Goal: Navigation & Orientation: Find specific page/section

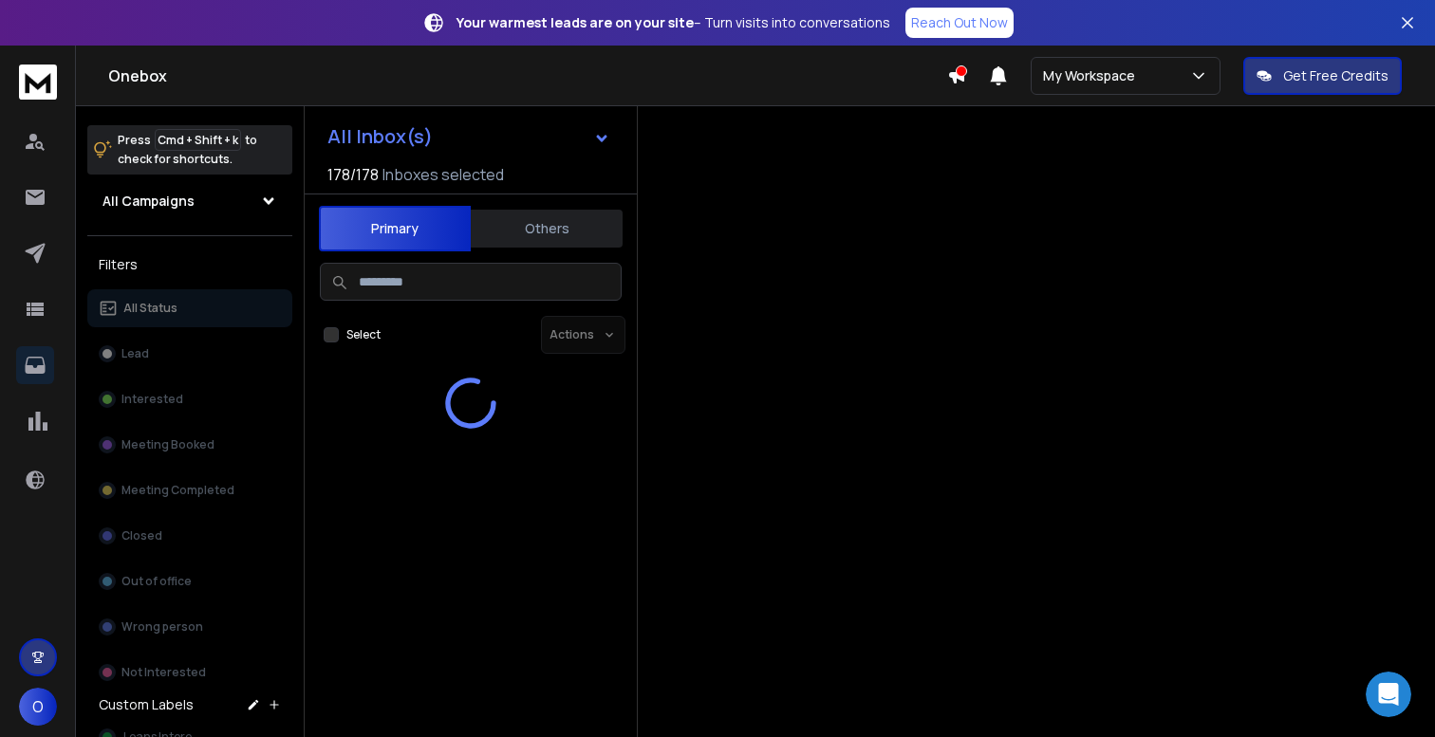
scroll to position [202, 0]
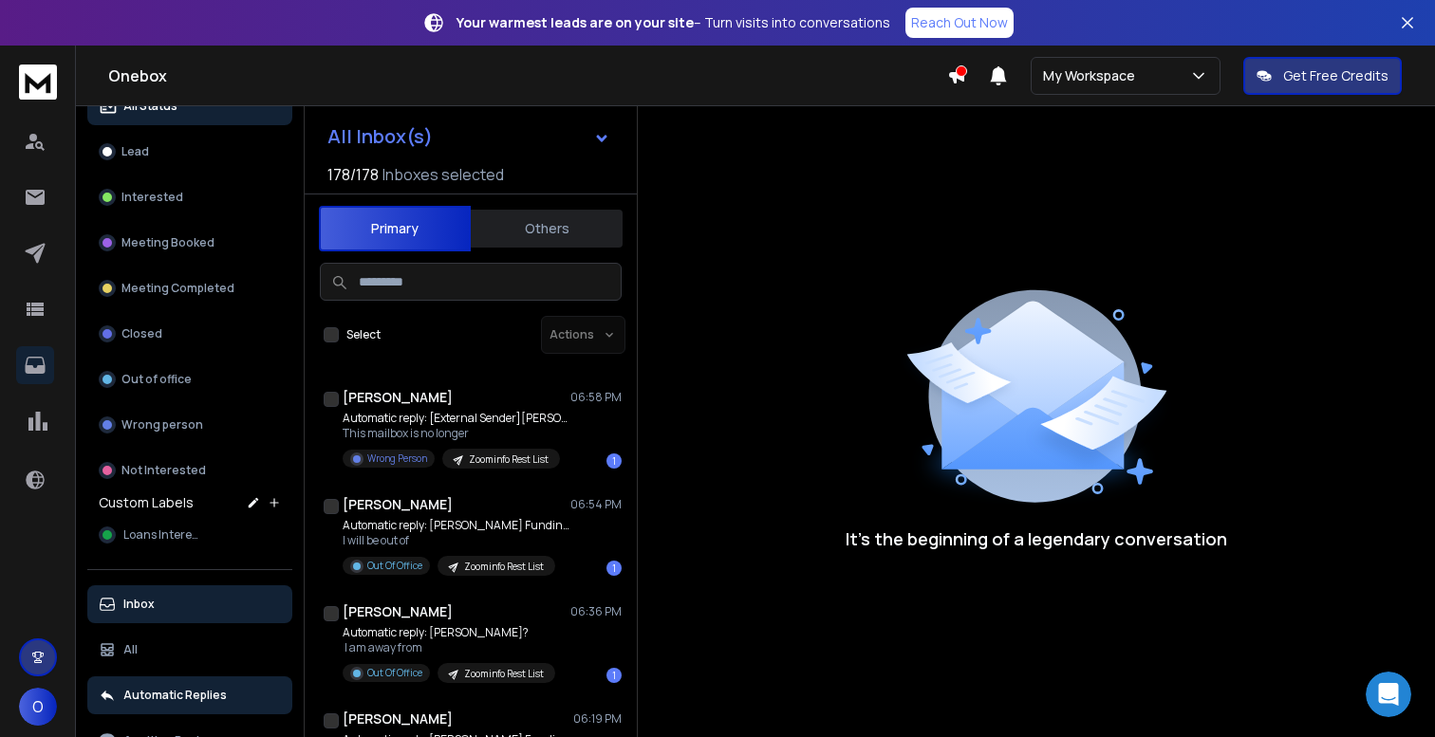
click at [205, 602] on button "Inbox" at bounding box center [189, 605] width 205 height 38
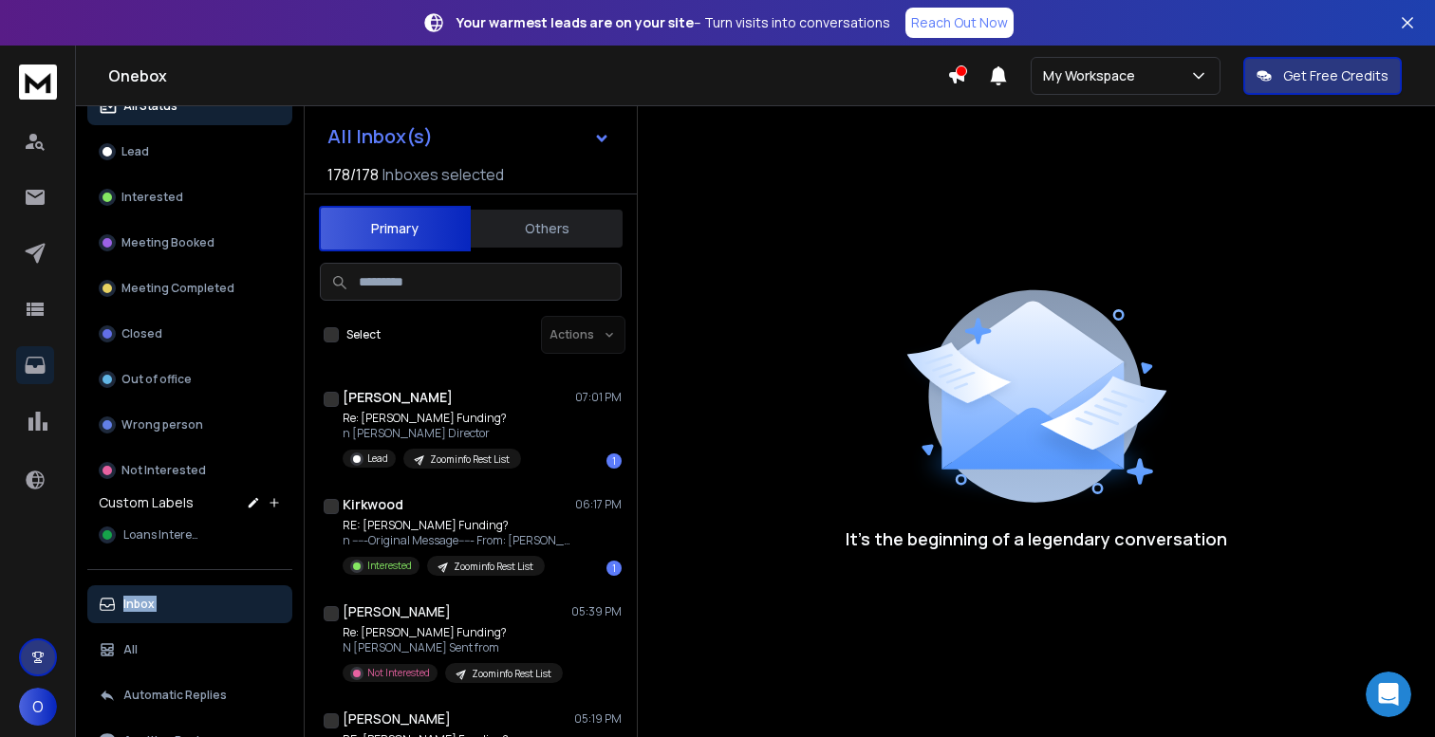
click at [530, 235] on button "Others" at bounding box center [547, 229] width 152 height 42
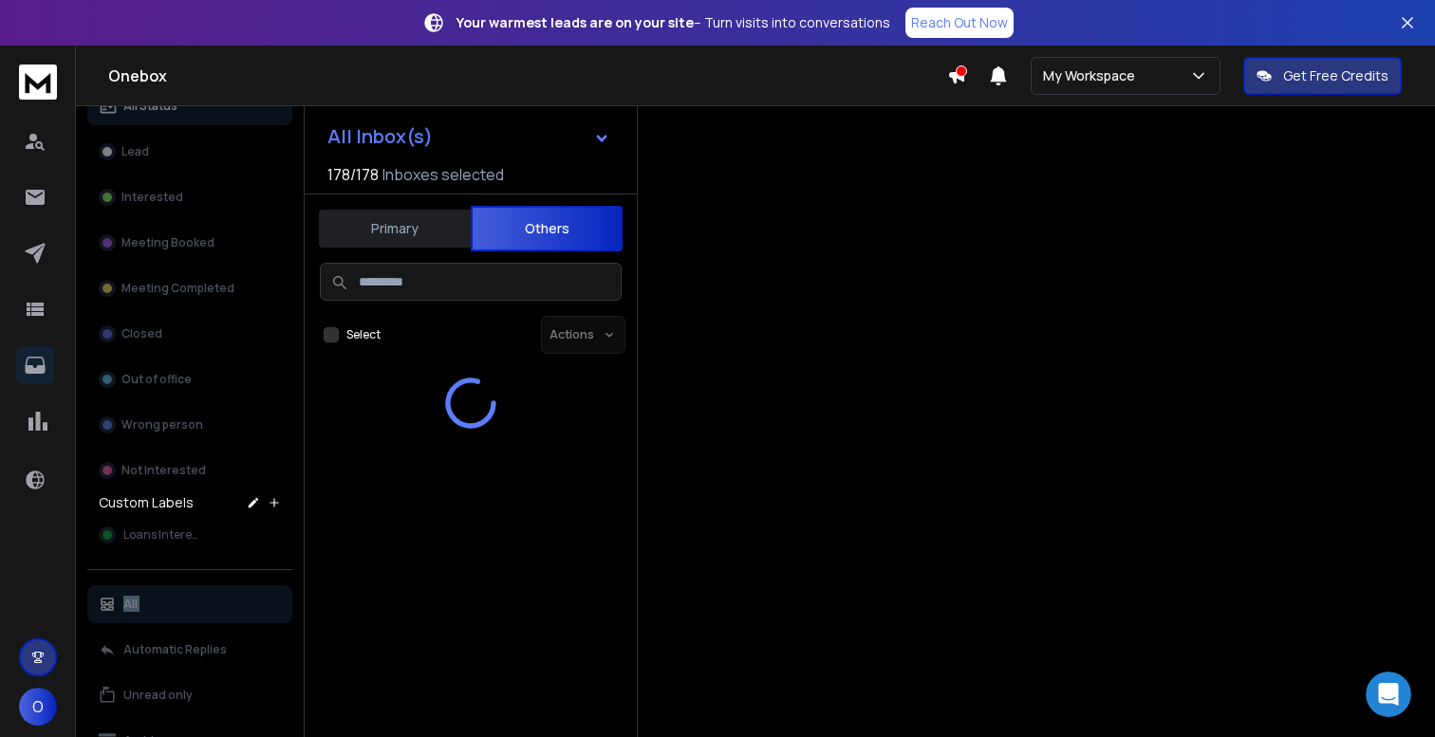
click at [530, 235] on button "Others" at bounding box center [547, 229] width 152 height 46
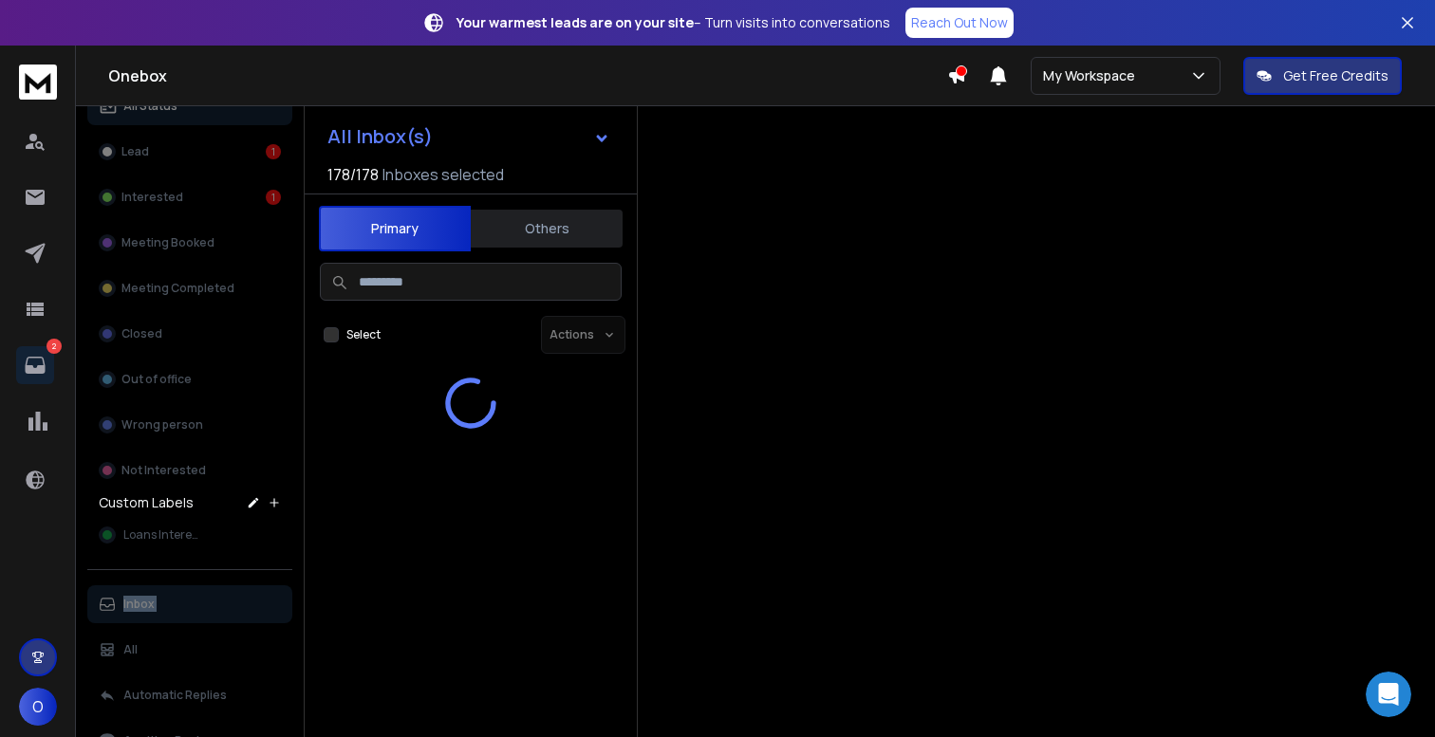
click at [399, 238] on button "Primary" at bounding box center [395, 229] width 152 height 46
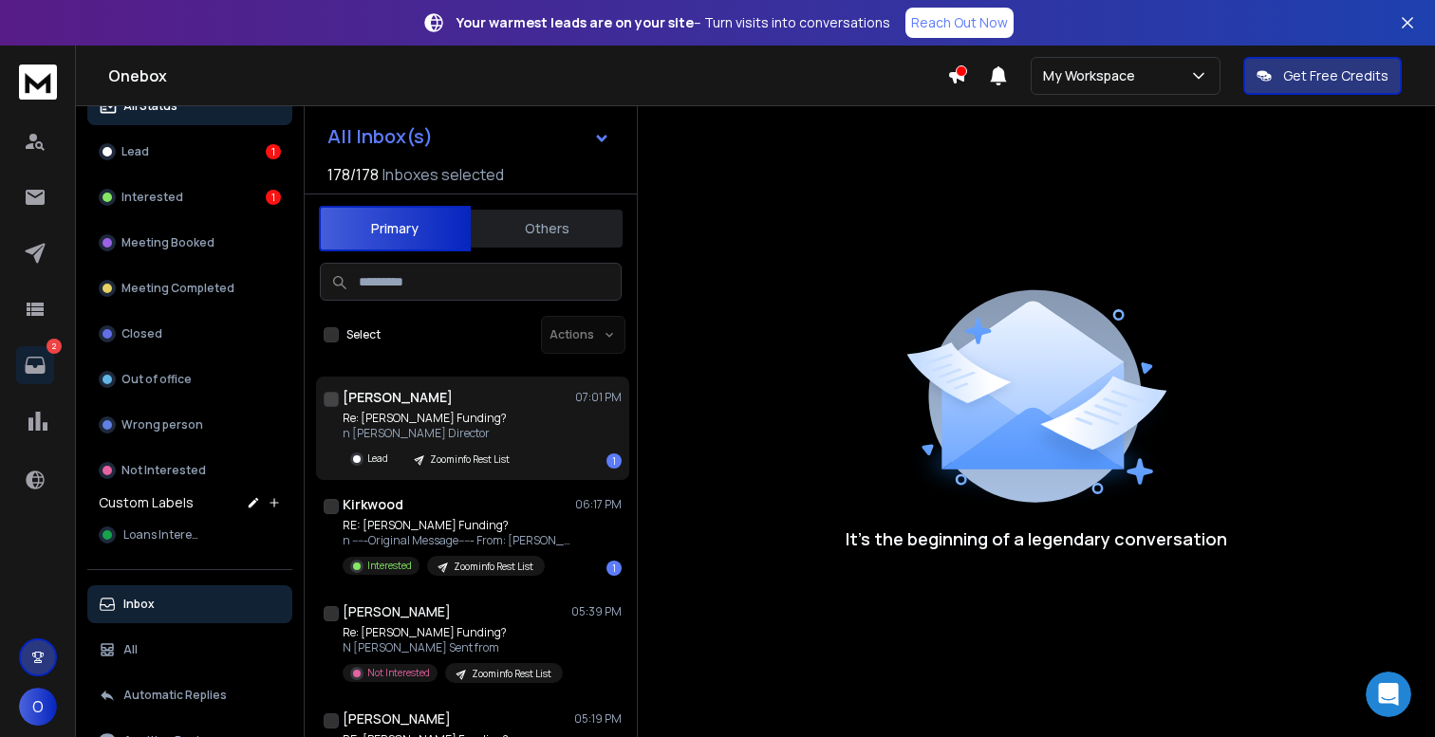
click at [543, 440] on div "Re: [PERSON_NAME] Funding? n [PERSON_NAME] Director Lead Zoominfo Rest List 1" at bounding box center [482, 440] width 279 height 58
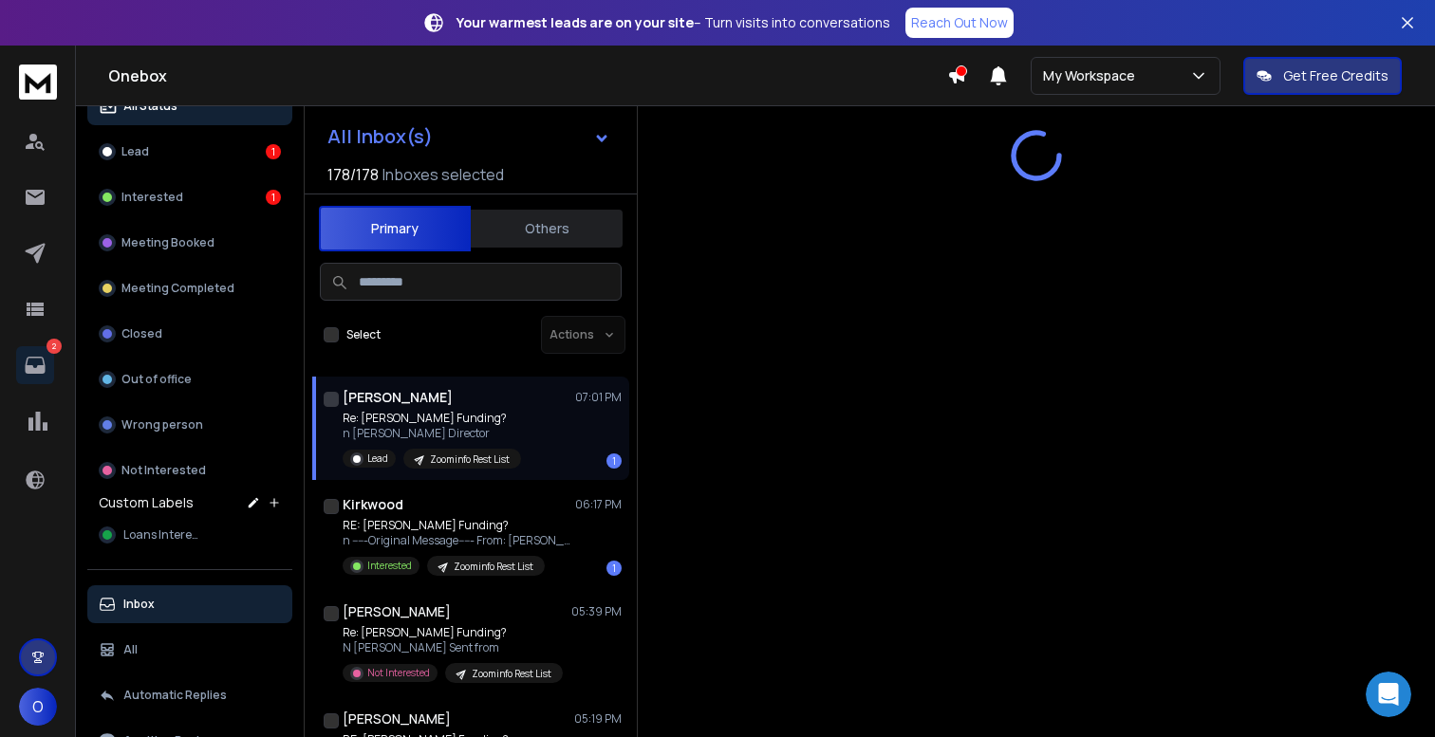
click at [545, 448] on div "Re: [PERSON_NAME] Funding? n [PERSON_NAME] Director Lead Zoominfo Rest List 1" at bounding box center [482, 440] width 279 height 58
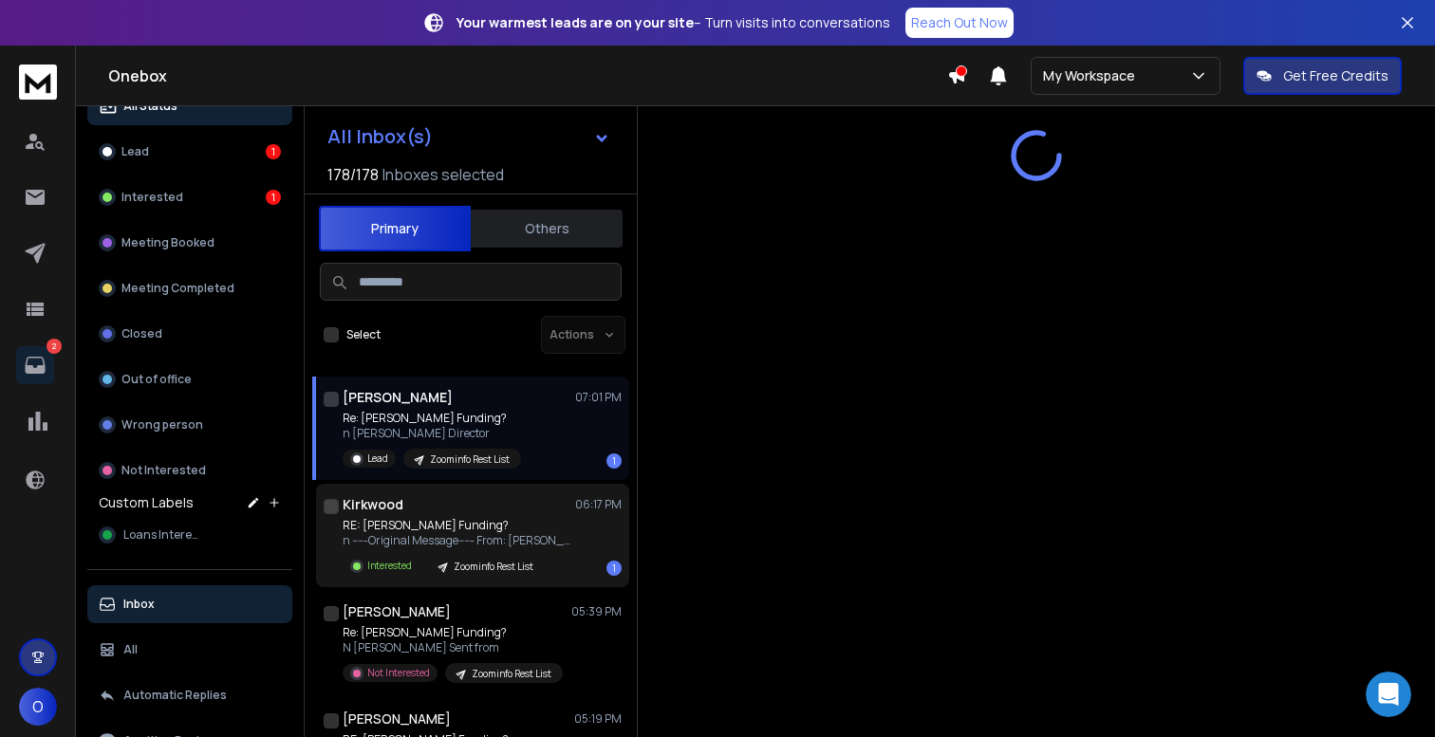
click at [566, 566] on div "RE: [PERSON_NAME] Funding? n -----Original Message----- From: [PERSON_NAME] Int…" at bounding box center [482, 547] width 279 height 58
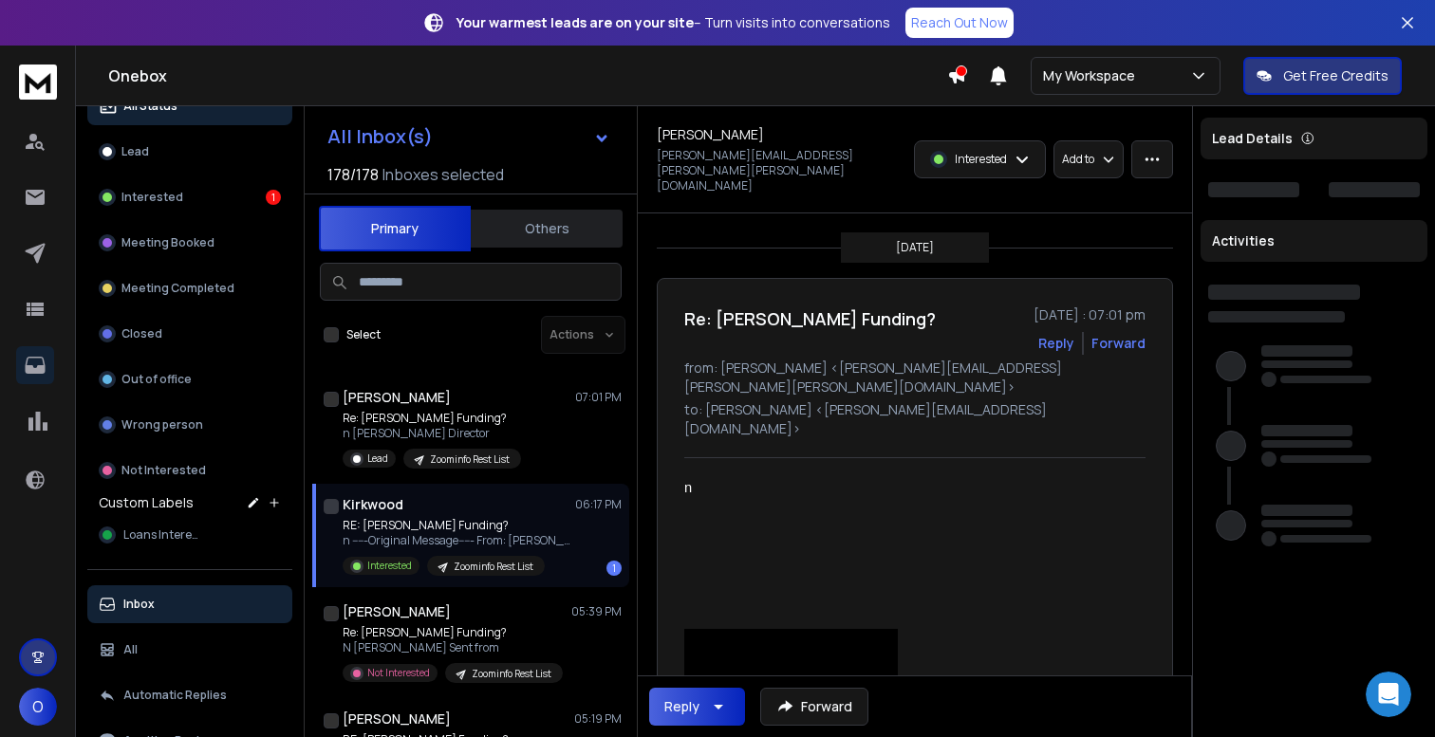
click at [566, 566] on div "RE: [PERSON_NAME] Funding? n -----Original Message----- From: [PERSON_NAME] Int…" at bounding box center [482, 547] width 279 height 58
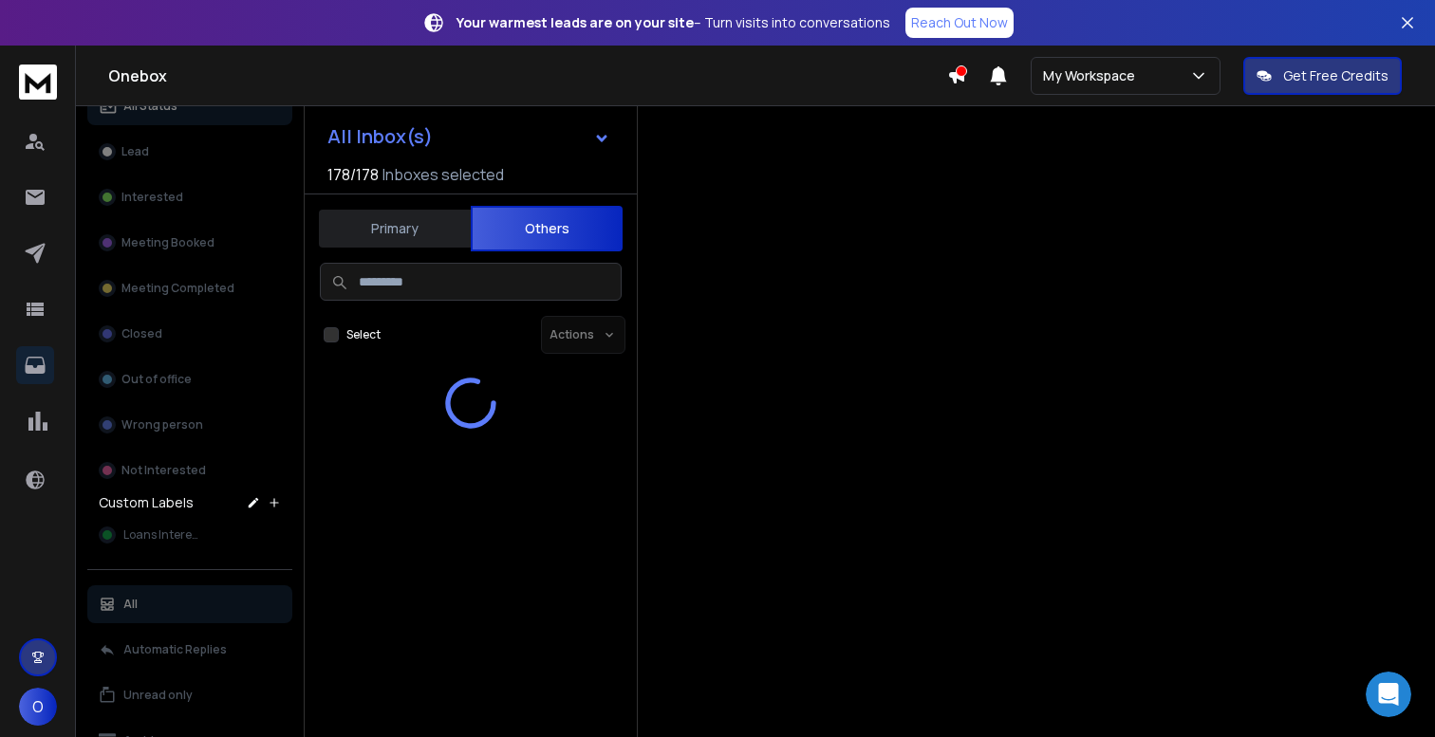
click at [541, 247] on button "Others" at bounding box center [547, 229] width 152 height 46
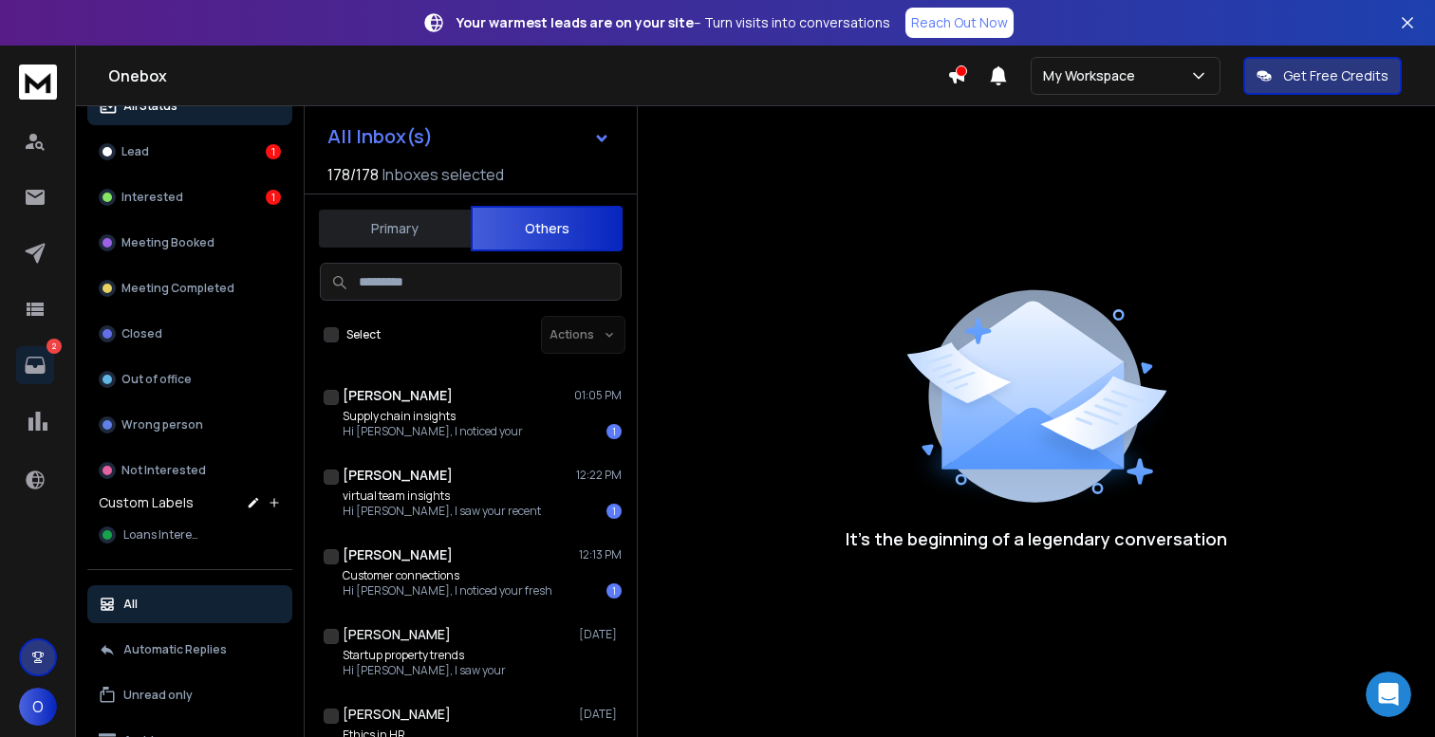
scroll to position [0, 0]
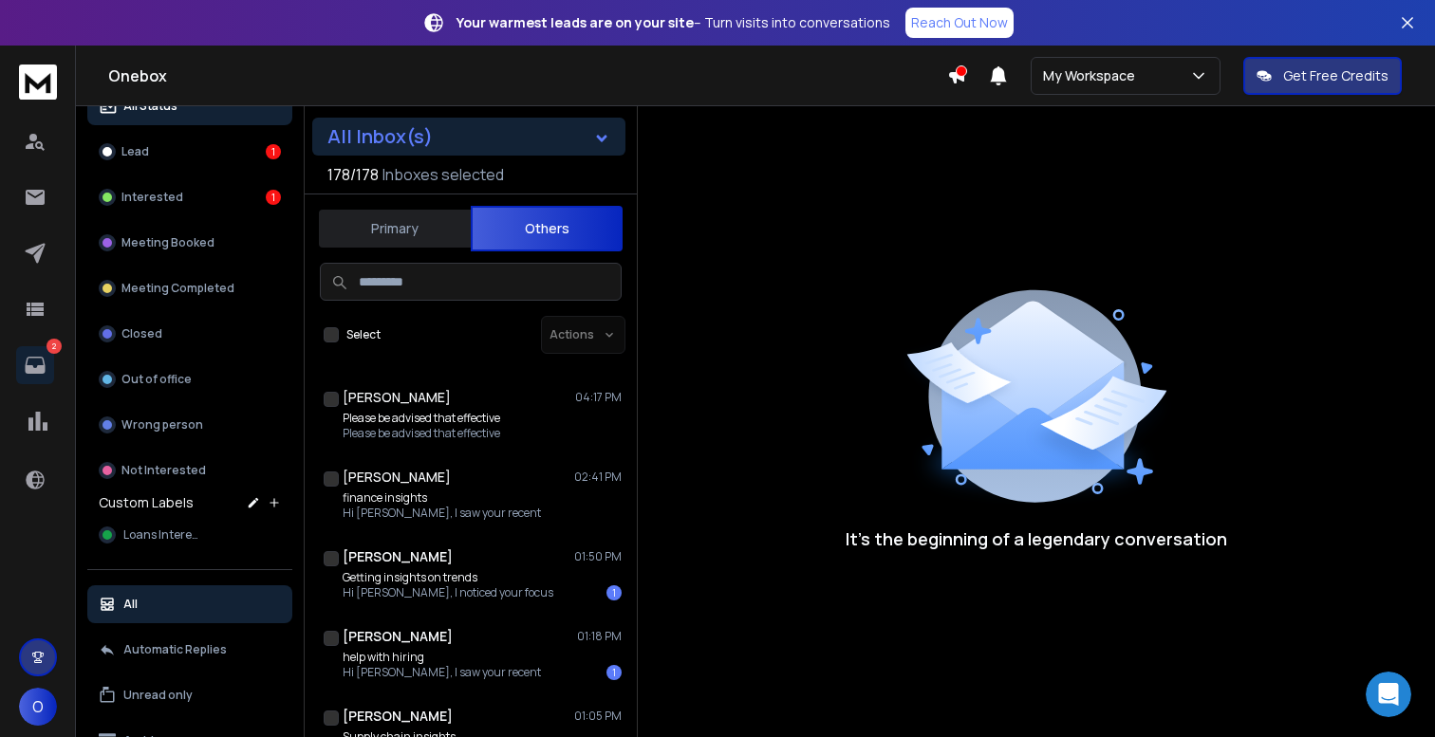
click at [420, 150] on button "All Inbox(s)" at bounding box center [468, 137] width 313 height 38
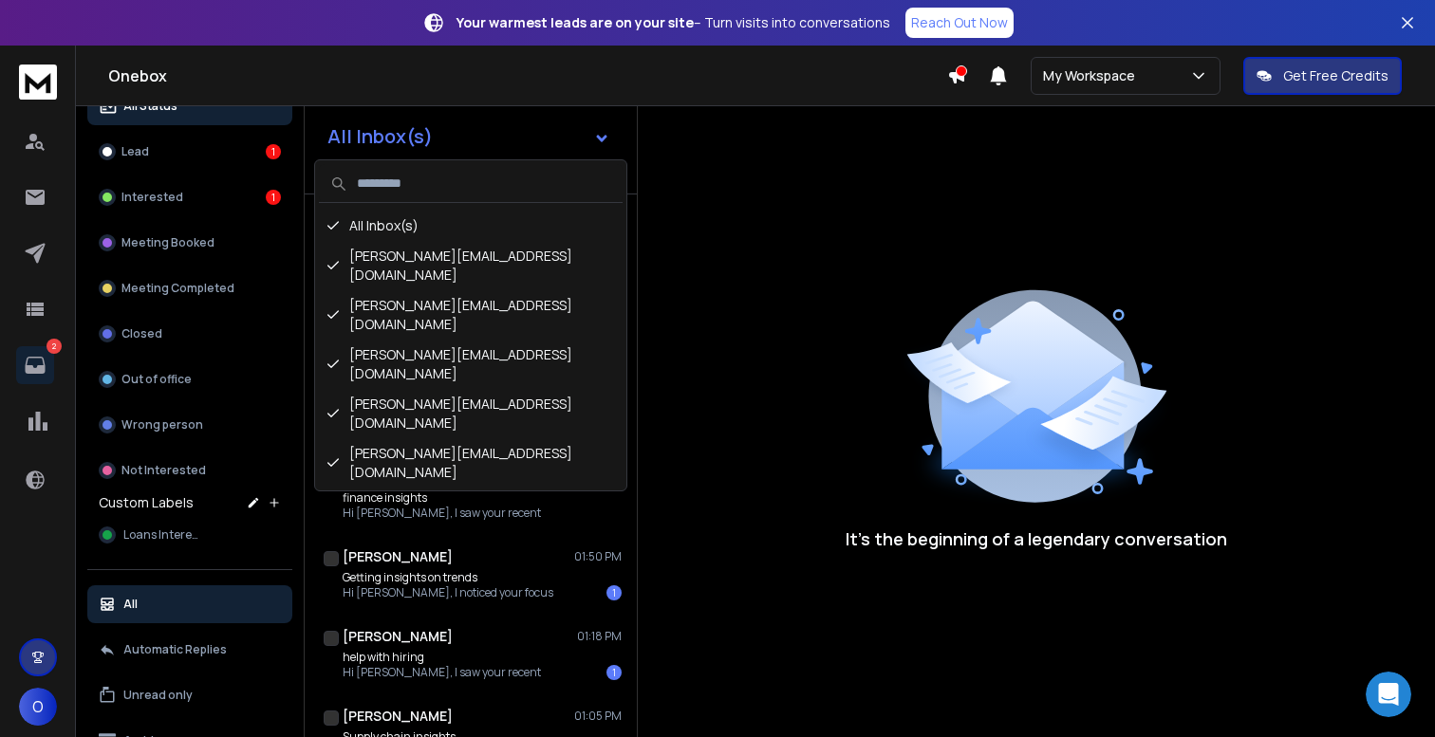
drag, startPoint x: 420, startPoint y: 150, endPoint x: 406, endPoint y: 215, distance: 67.0
click at [406, 215] on div "All Inbox(s)" at bounding box center [471, 226] width 304 height 30
click at [642, 157] on div "All Inbox(s) 178 / 178 Inboxes selected Primary Others Select Actions [PERSON_N…" at bounding box center [869, 474] width 1131 height 737
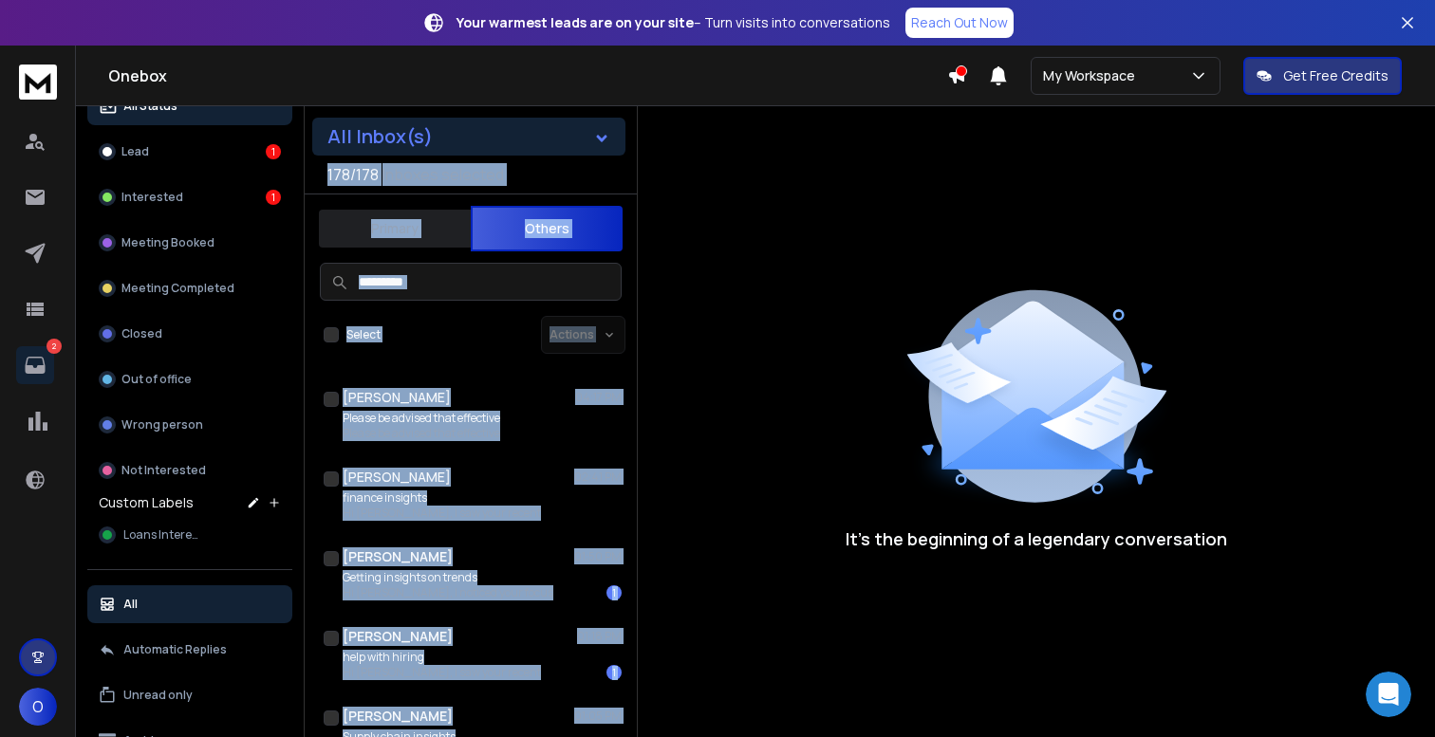
click at [579, 139] on button "All Inbox(s)" at bounding box center [468, 137] width 313 height 38
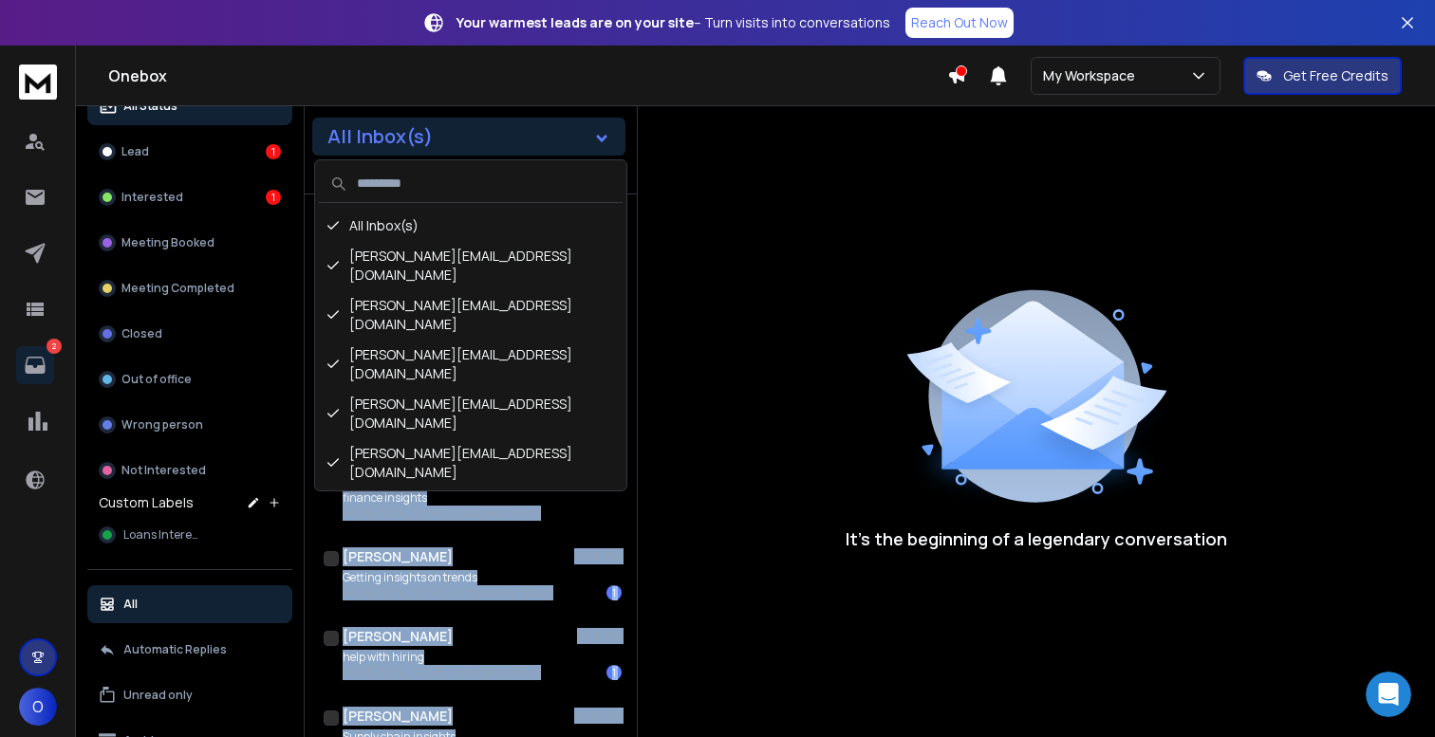
click at [485, 133] on button "All Inbox(s)" at bounding box center [468, 137] width 313 height 38
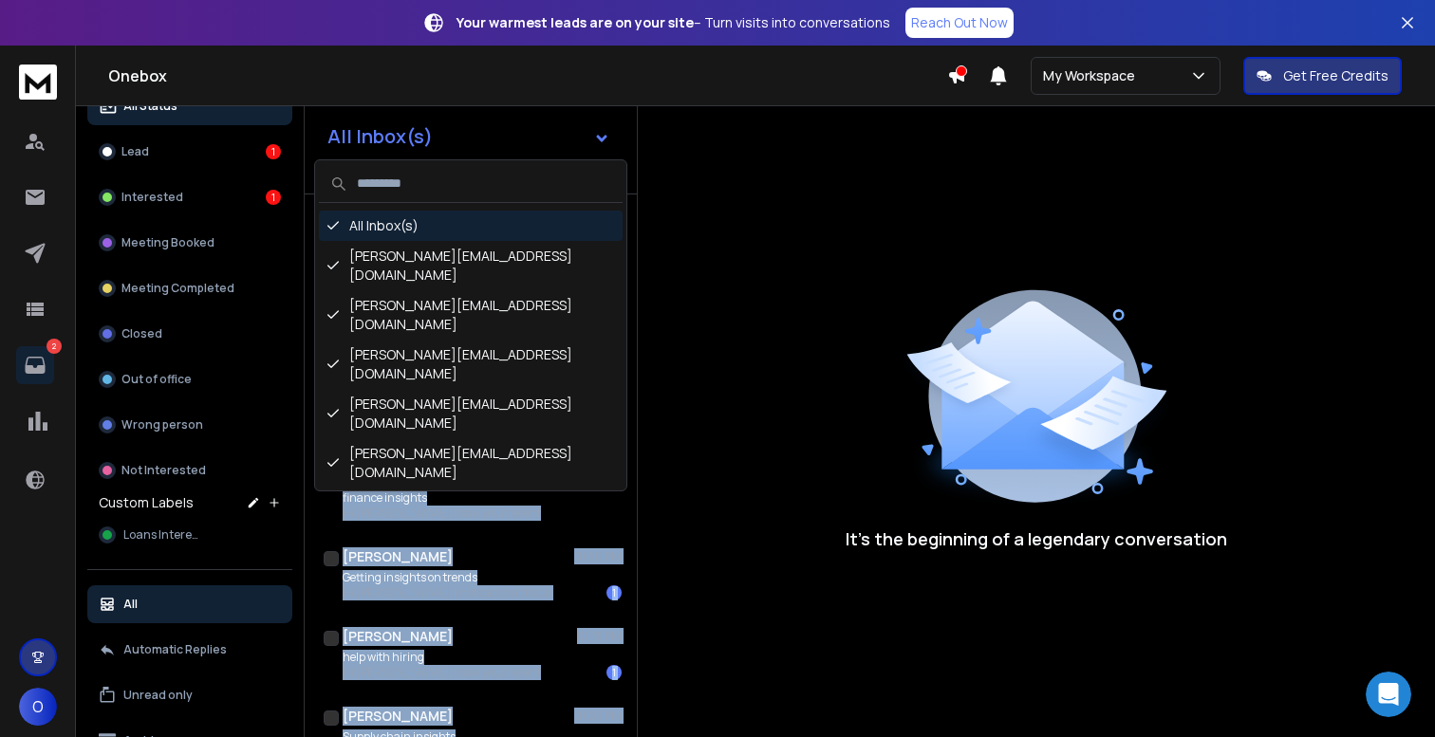
click at [406, 232] on div "All Inbox(s)" at bounding box center [471, 226] width 304 height 30
click at [513, 221] on div "All Inbox(s)" at bounding box center [471, 226] width 304 height 30
click at [787, 170] on div "It’s the beginning of a legendary conversation" at bounding box center [1036, 419] width 797 height 626
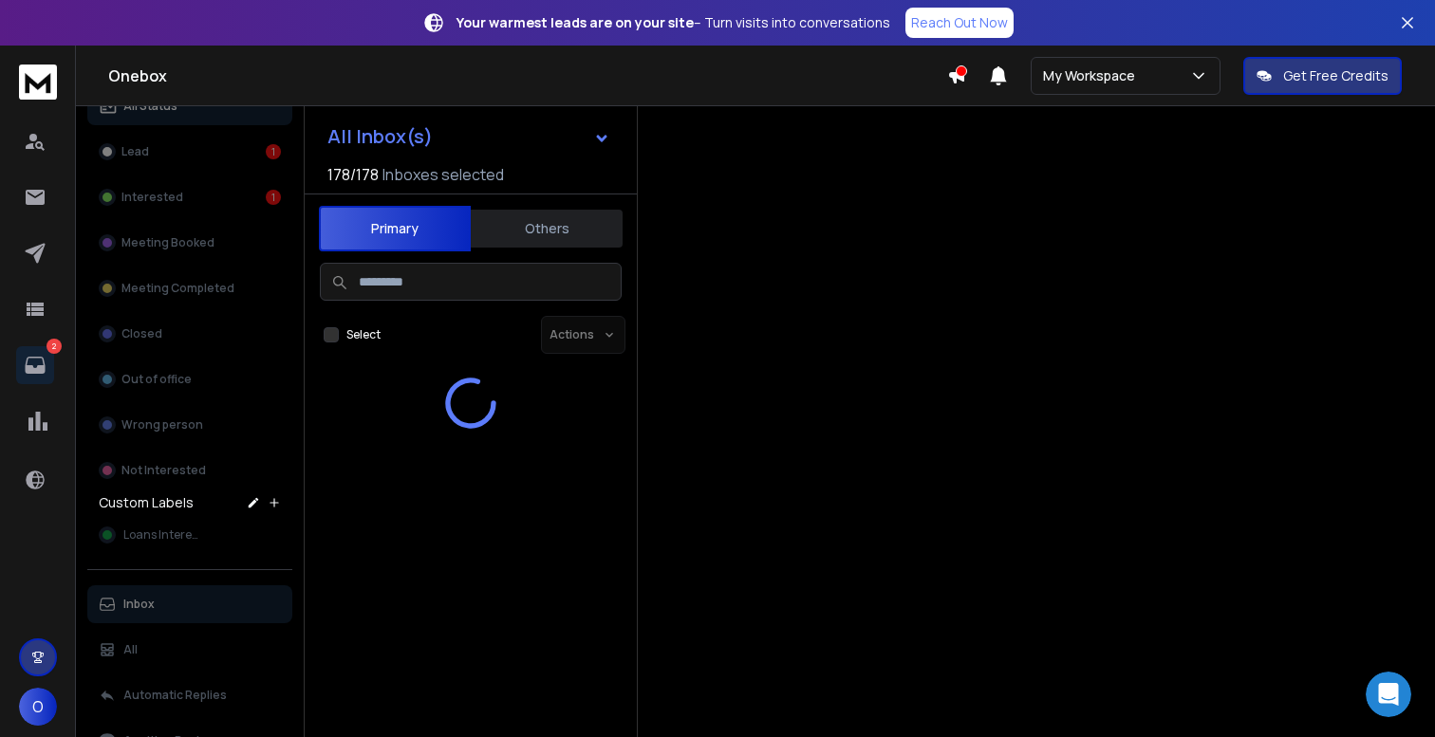
click at [409, 236] on button "Primary" at bounding box center [395, 229] width 152 height 46
